Goal: Find specific page/section: Find specific page/section

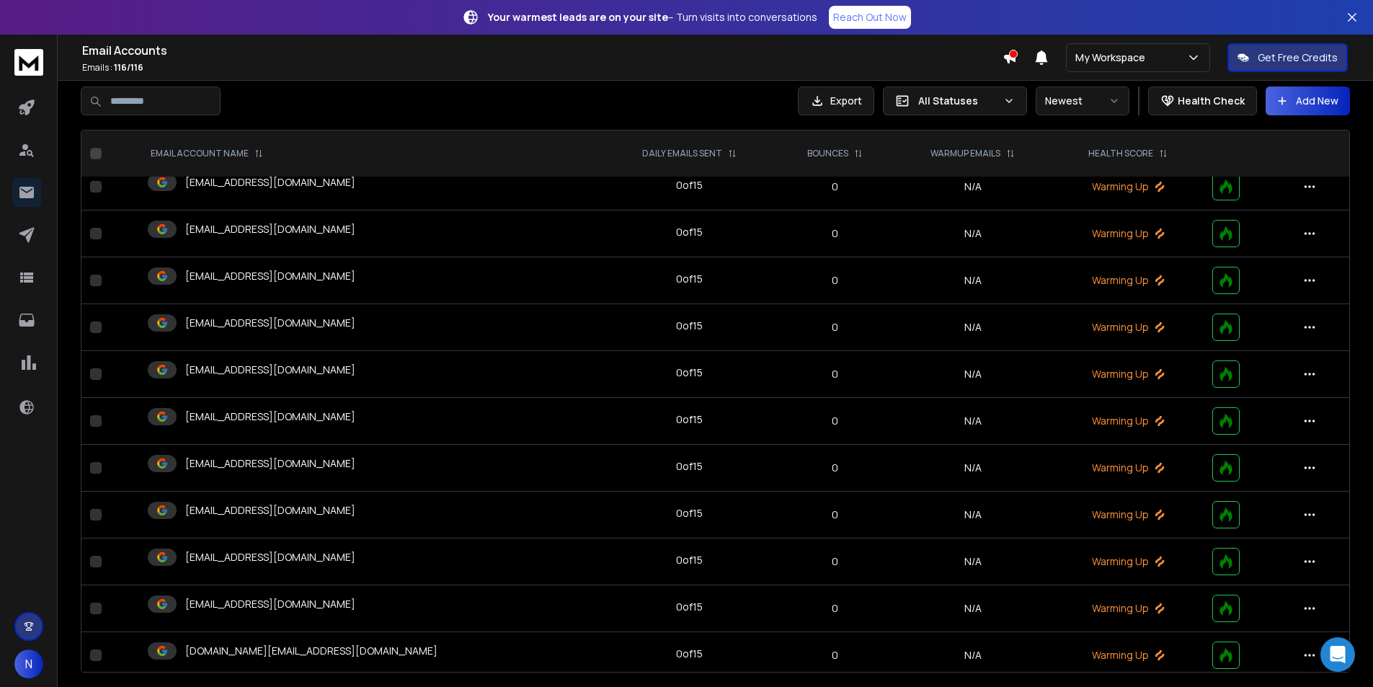
scroll to position [2932, 0]
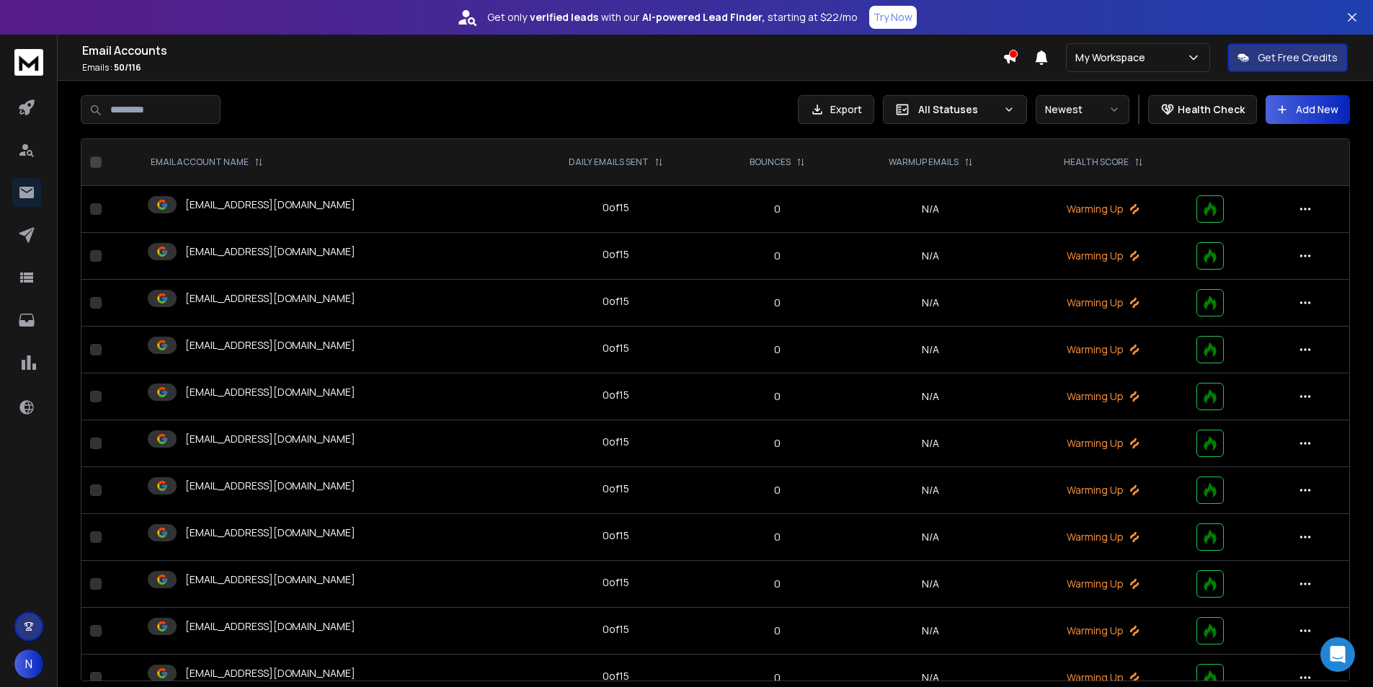
click at [713, 222] on td "0 of 15" at bounding box center [616, 204] width 194 height 37
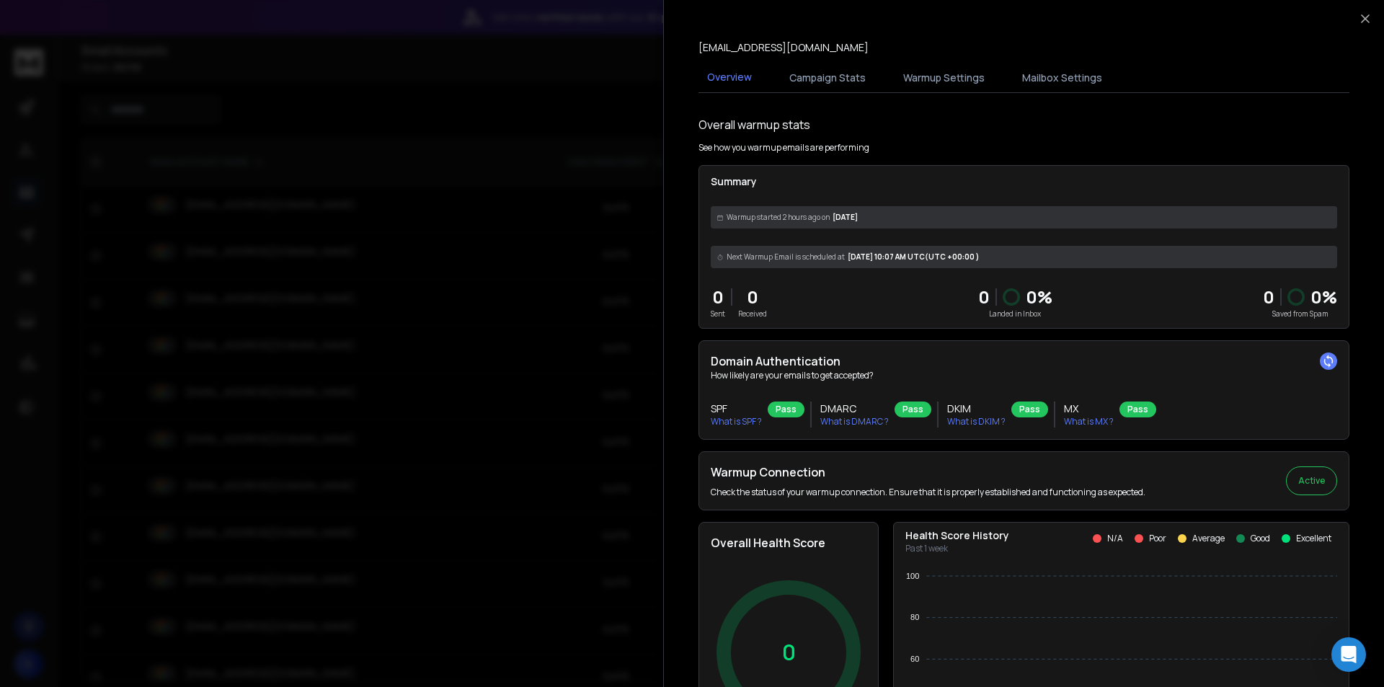
click at [501, 463] on div at bounding box center [692, 343] width 1384 height 687
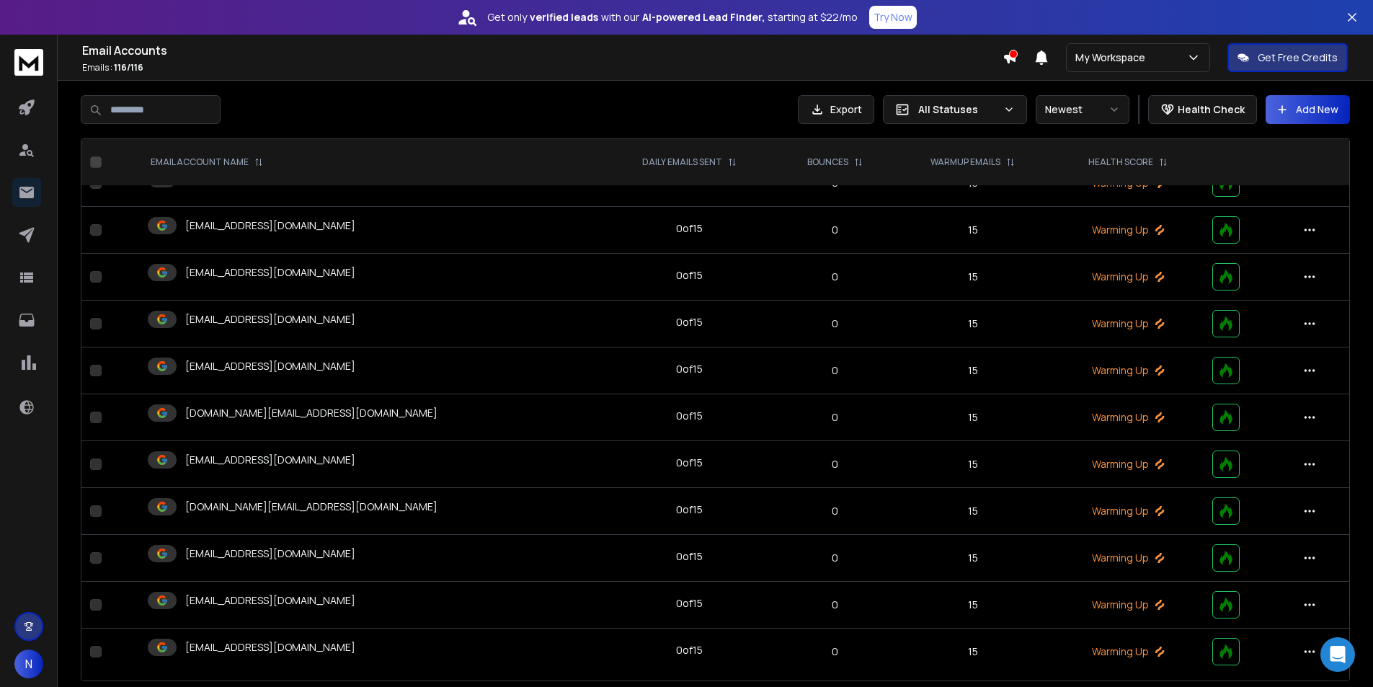
scroll to position [4950, 0]
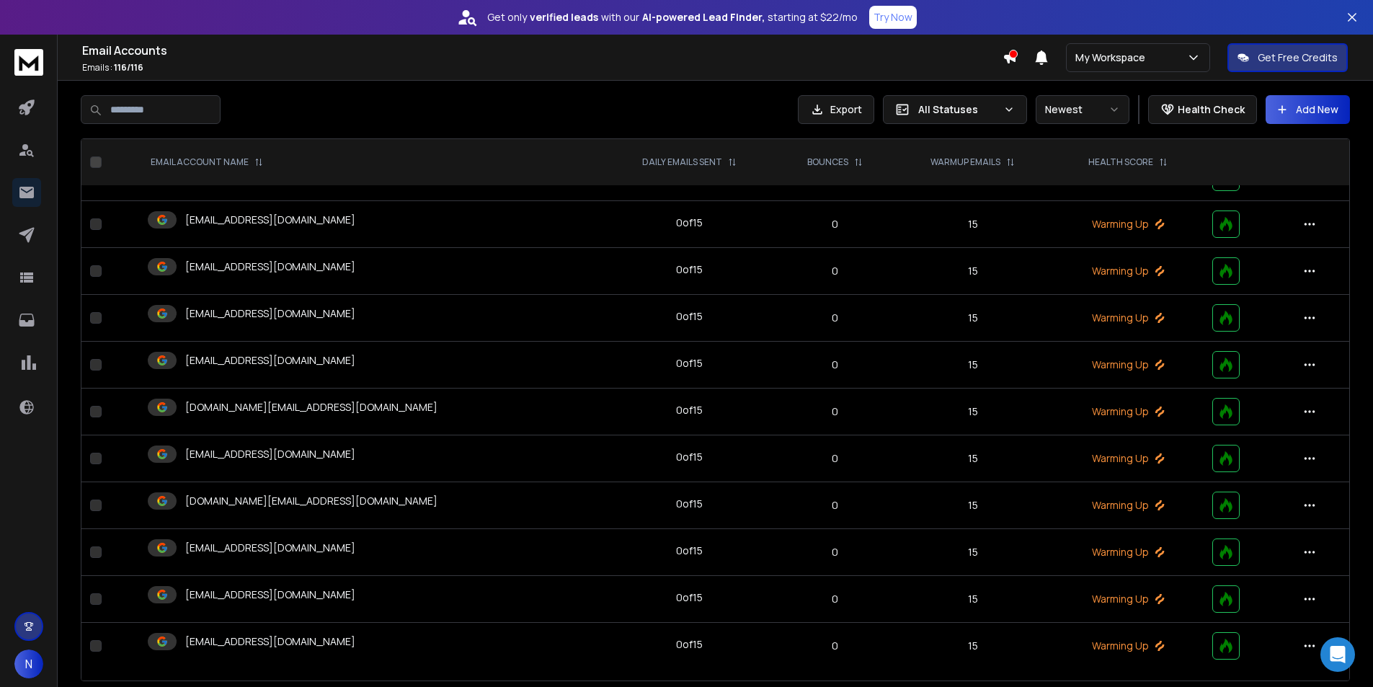
click at [342, 492] on div "[DOMAIN_NAME][EMAIL_ADDRESS][DOMAIN_NAME]" at bounding box center [293, 500] width 290 height 17
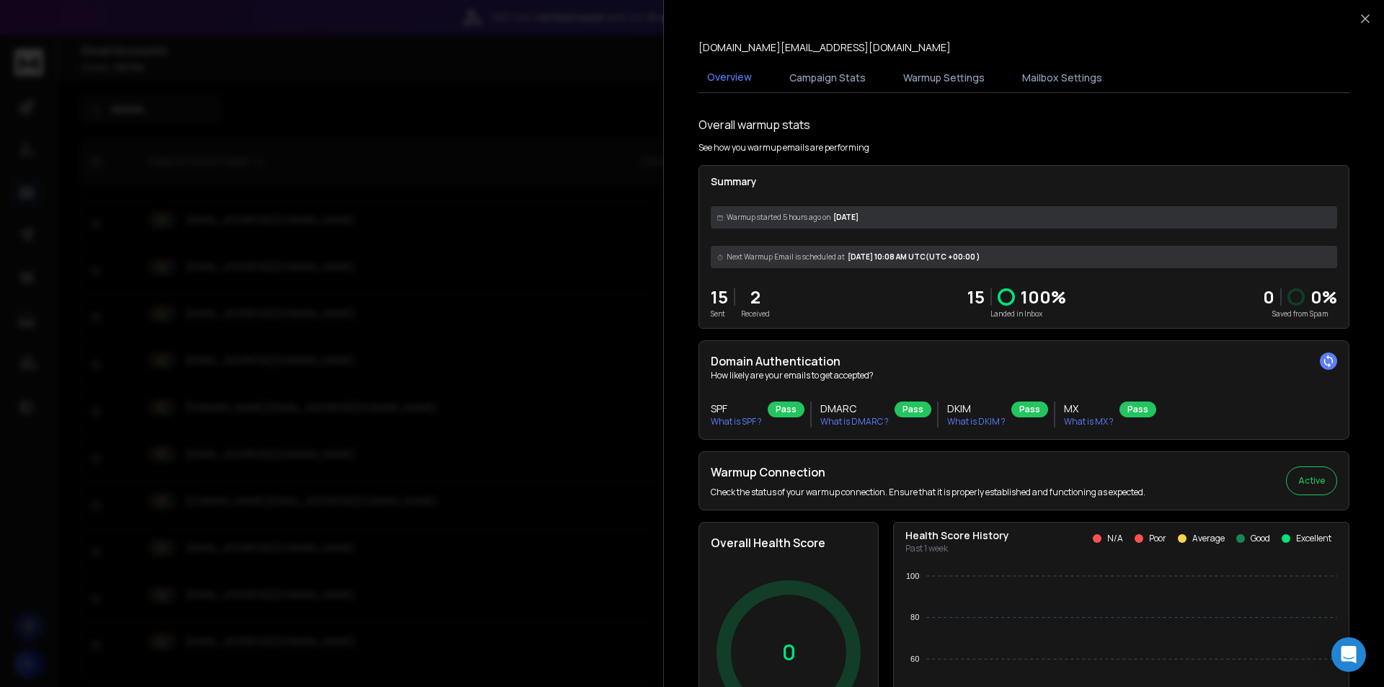
click at [409, 522] on div at bounding box center [692, 343] width 1384 height 687
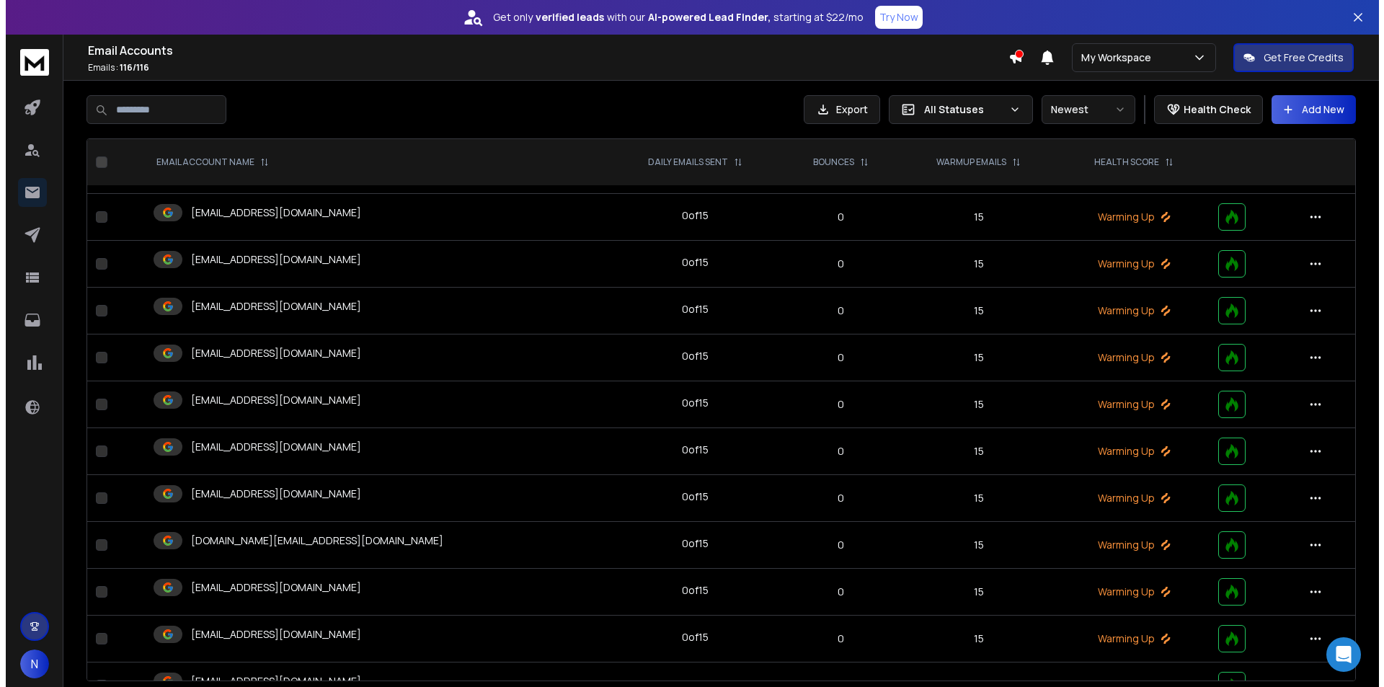
scroll to position [4590, 0]
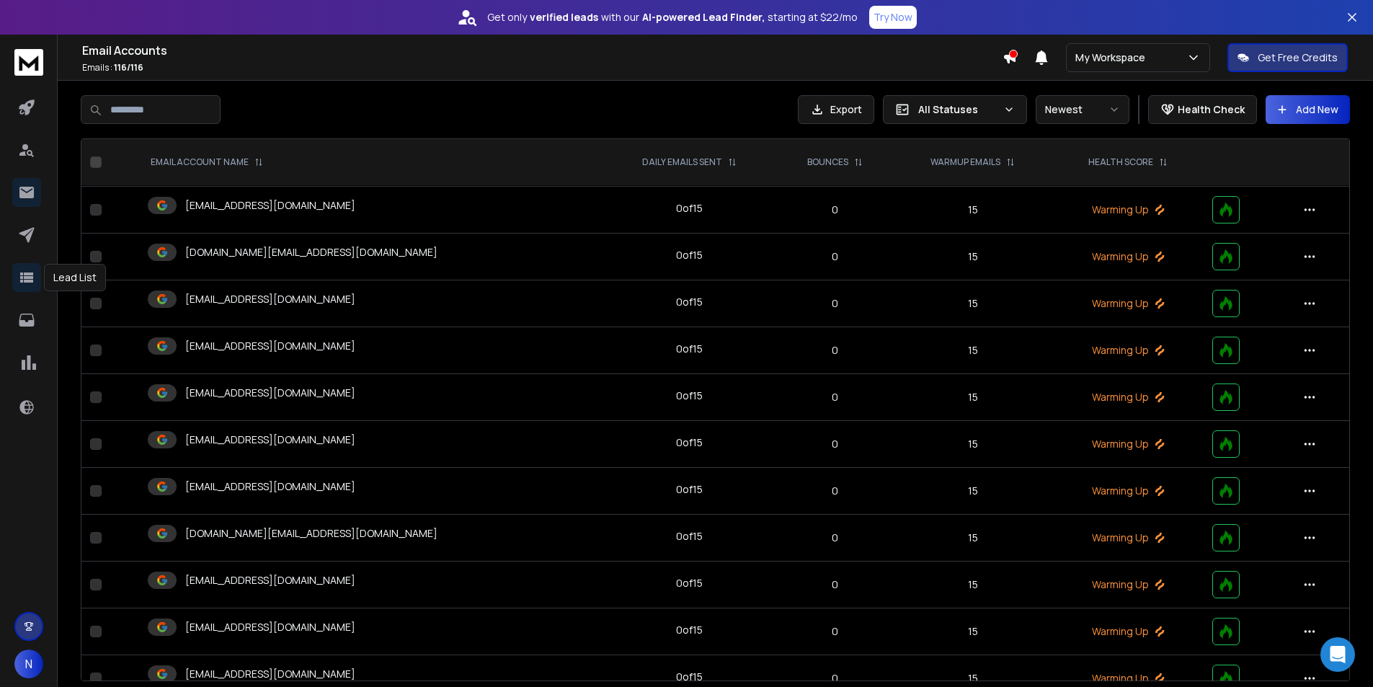
click at [32, 282] on icon at bounding box center [26, 277] width 13 height 10
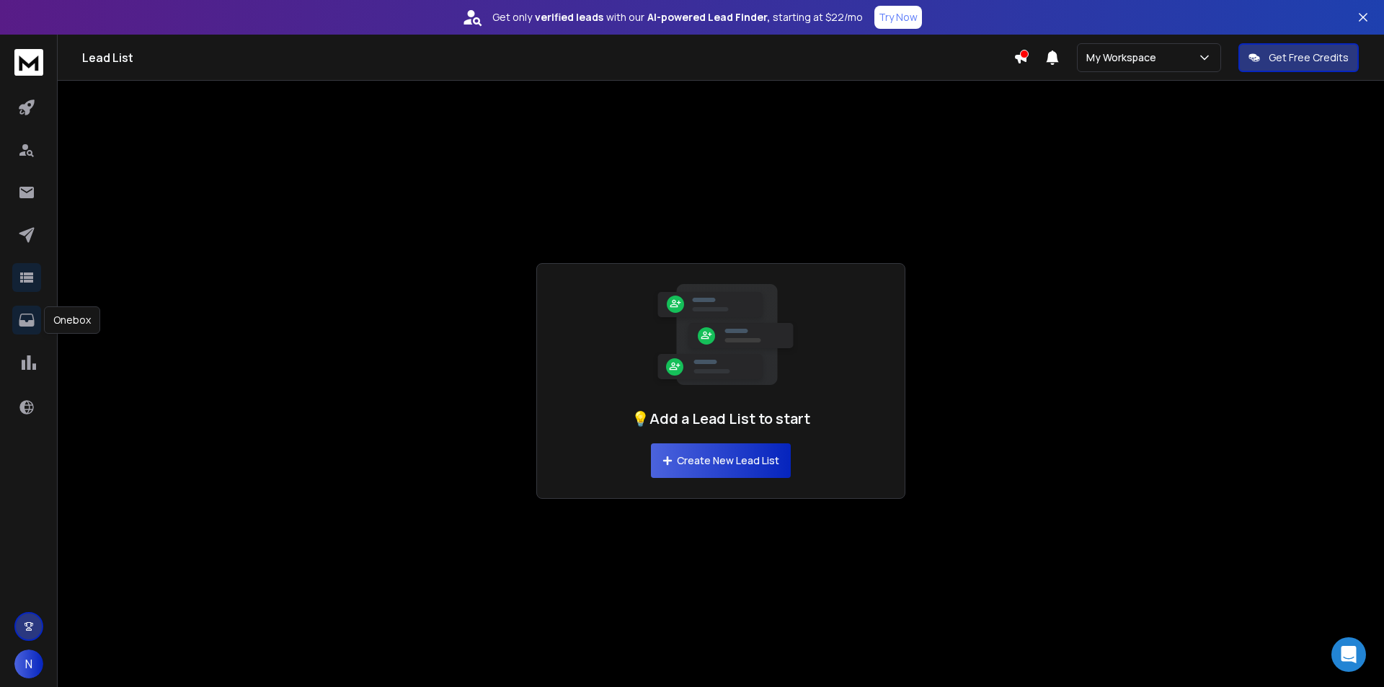
click at [22, 329] on link at bounding box center [26, 320] width 29 height 29
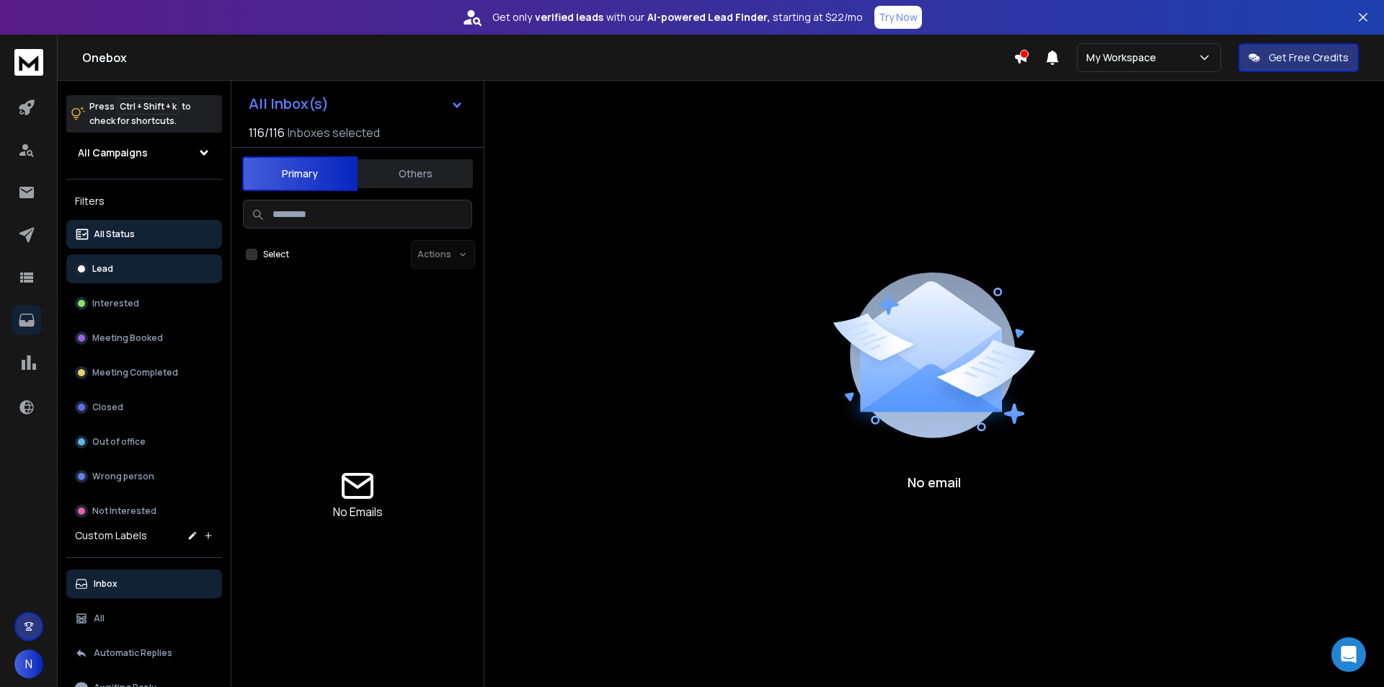
click at [119, 271] on button "Lead" at bounding box center [144, 268] width 156 height 29
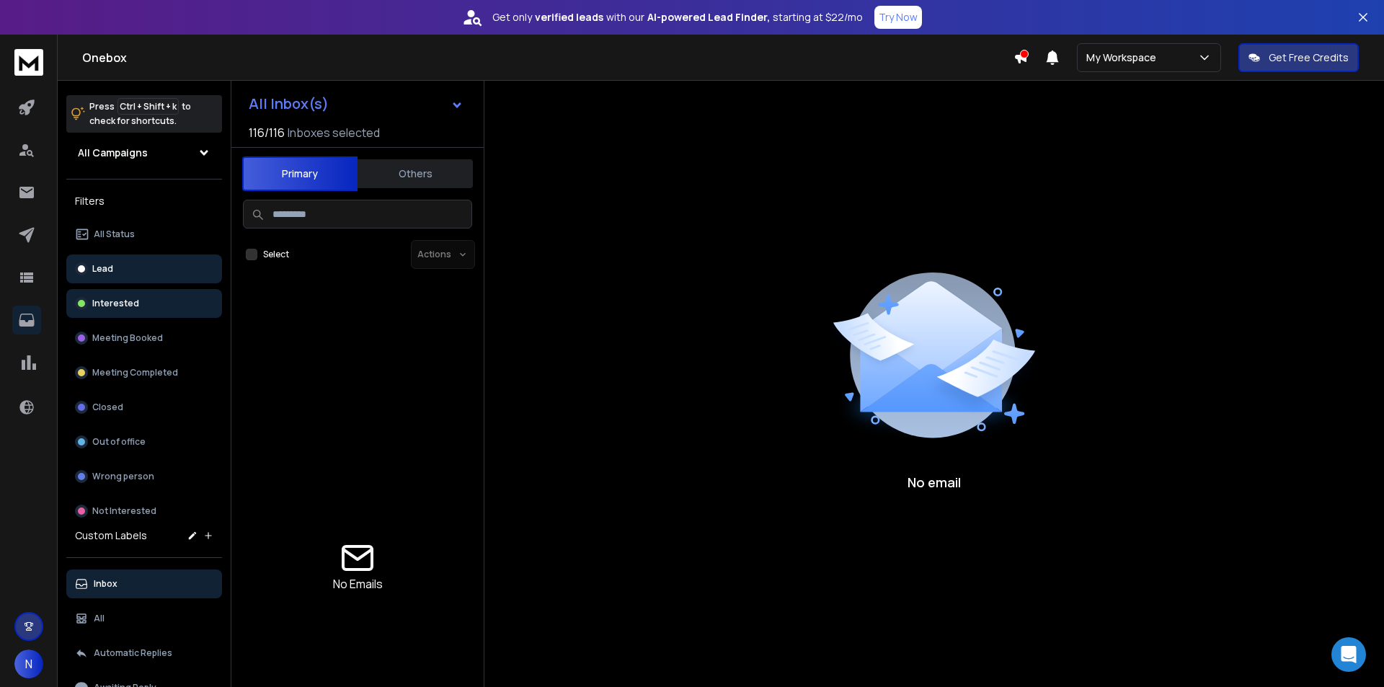
click at [141, 307] on button "Interested" at bounding box center [144, 303] width 156 height 29
click at [139, 334] on p "Meeting Booked" at bounding box center [127, 338] width 71 height 12
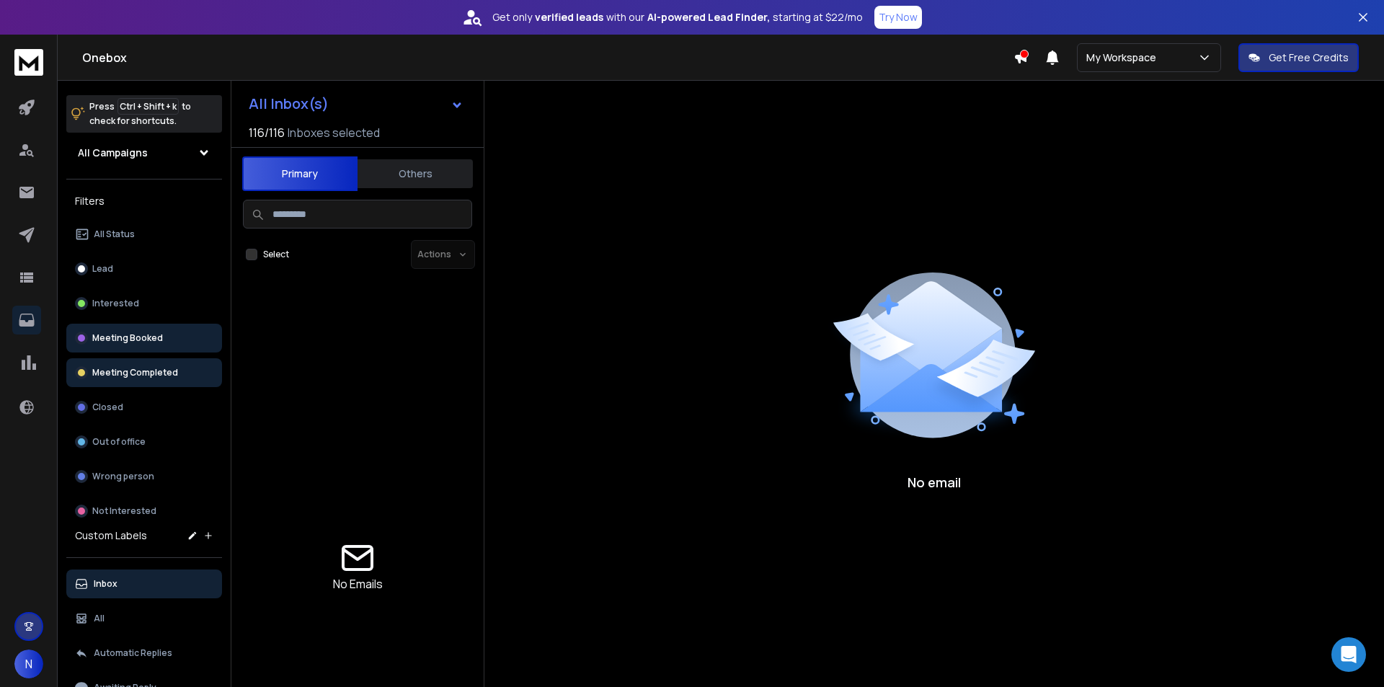
click at [138, 368] on p "Meeting Completed" at bounding box center [135, 373] width 86 height 12
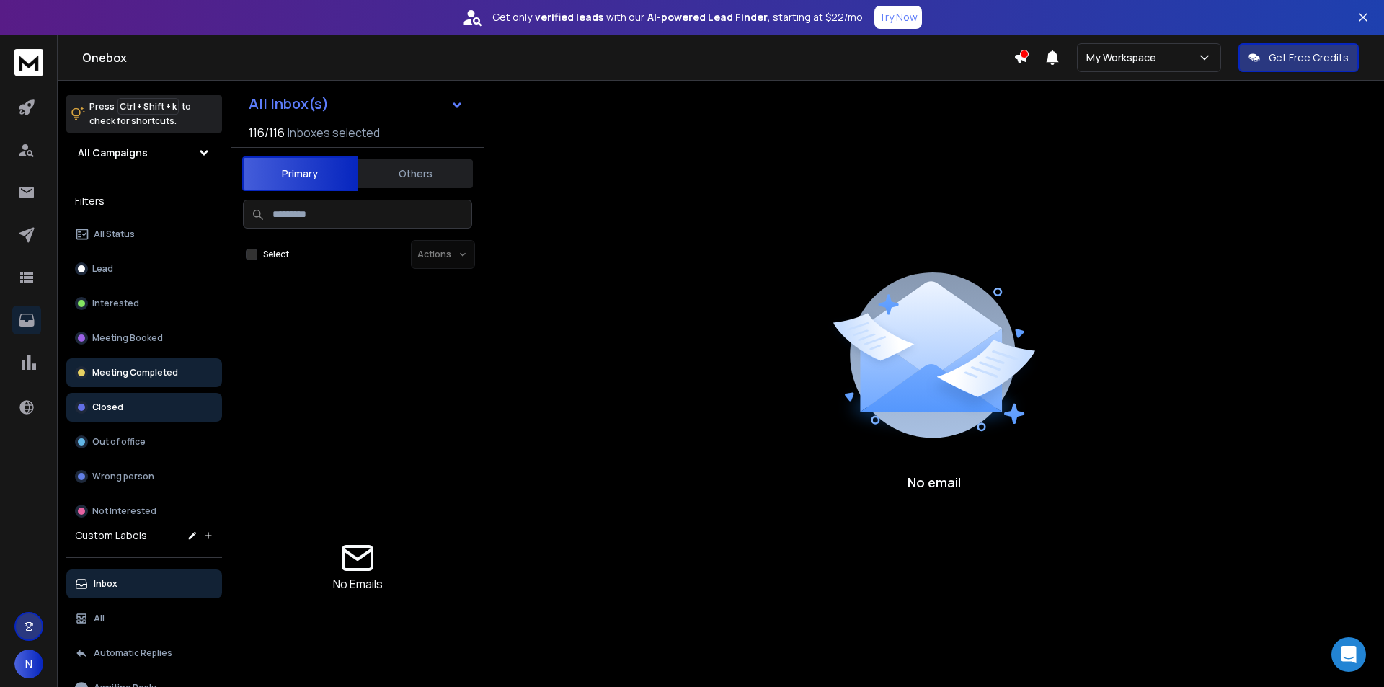
click at [135, 414] on button "Closed" at bounding box center [144, 407] width 156 height 29
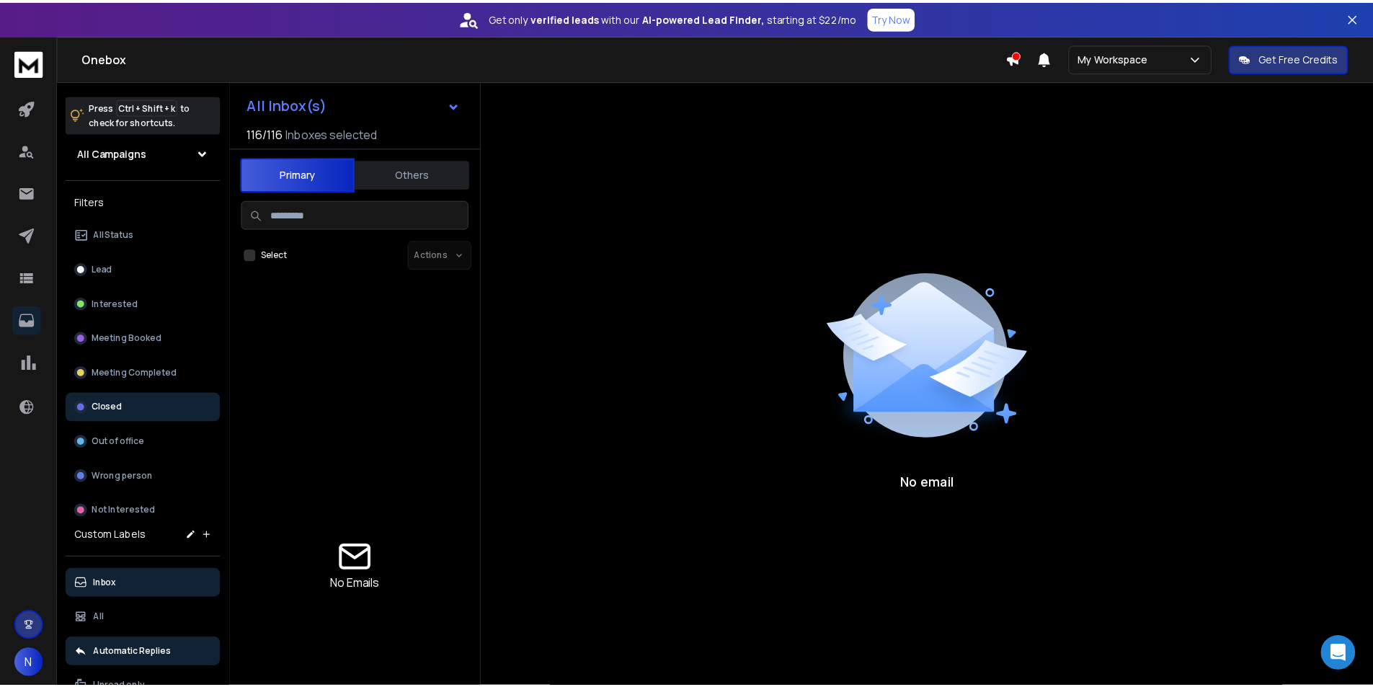
scroll to position [107, 0]
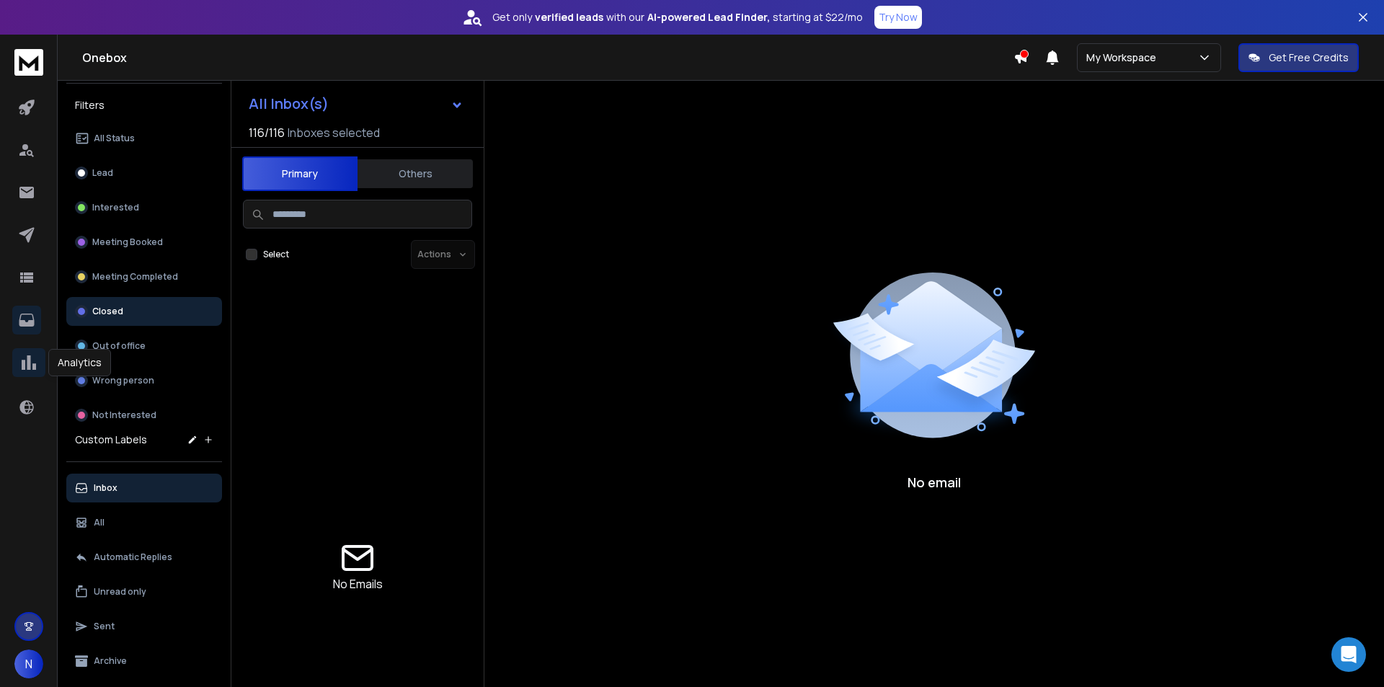
click at [25, 375] on link at bounding box center [28, 362] width 33 height 33
